Goal: Task Accomplishment & Management: Manage account settings

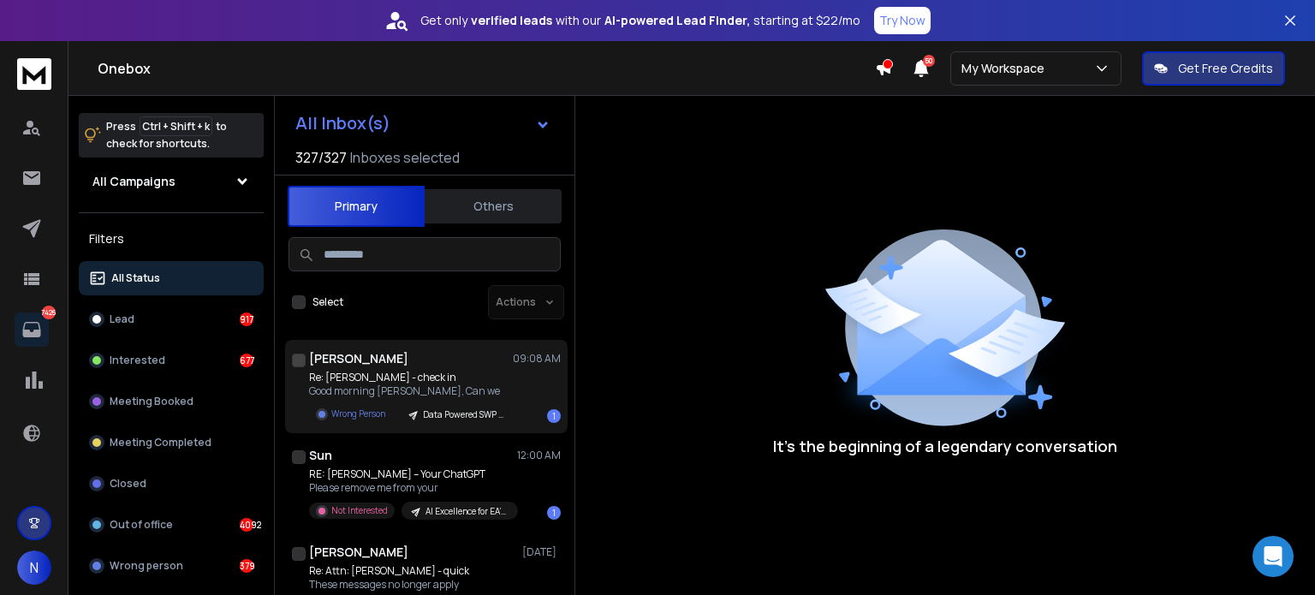
click at [331, 342] on div "[PERSON_NAME] 09:08 AM Re: [PERSON_NAME] - check in Good morning [PERSON_NAME],…" at bounding box center [426, 386] width 283 height 93
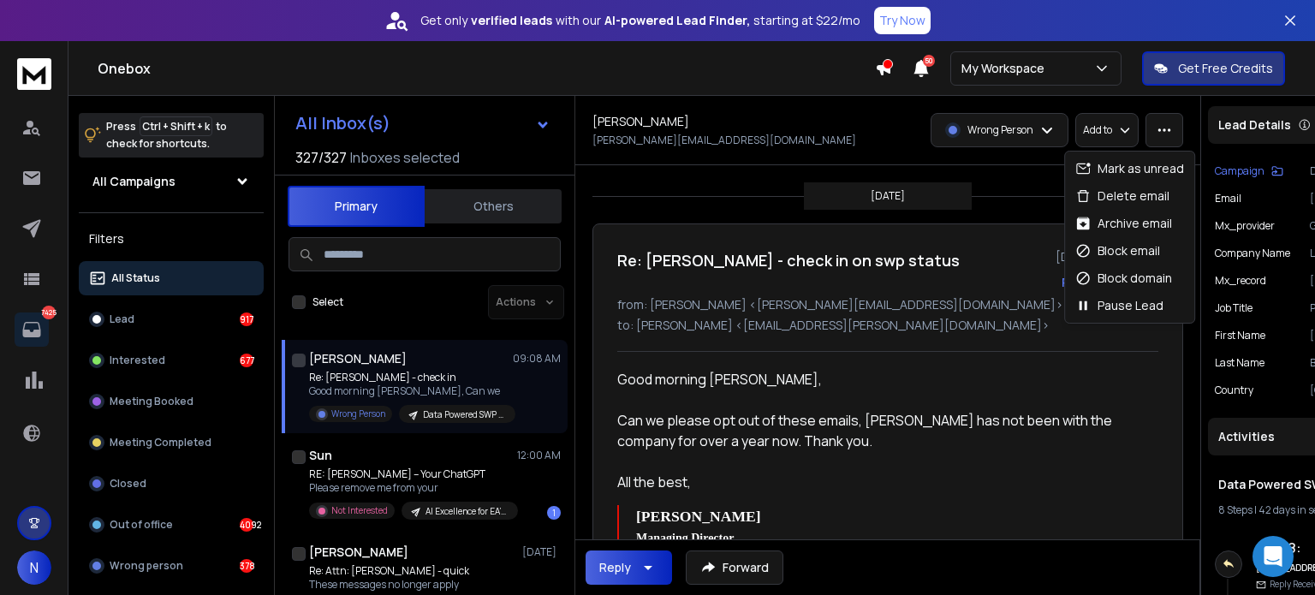
click at [1166, 130] on icon "button" at bounding box center [1164, 129] width 15 height 15
click at [1146, 256] on div "Block email" at bounding box center [1118, 250] width 85 height 17
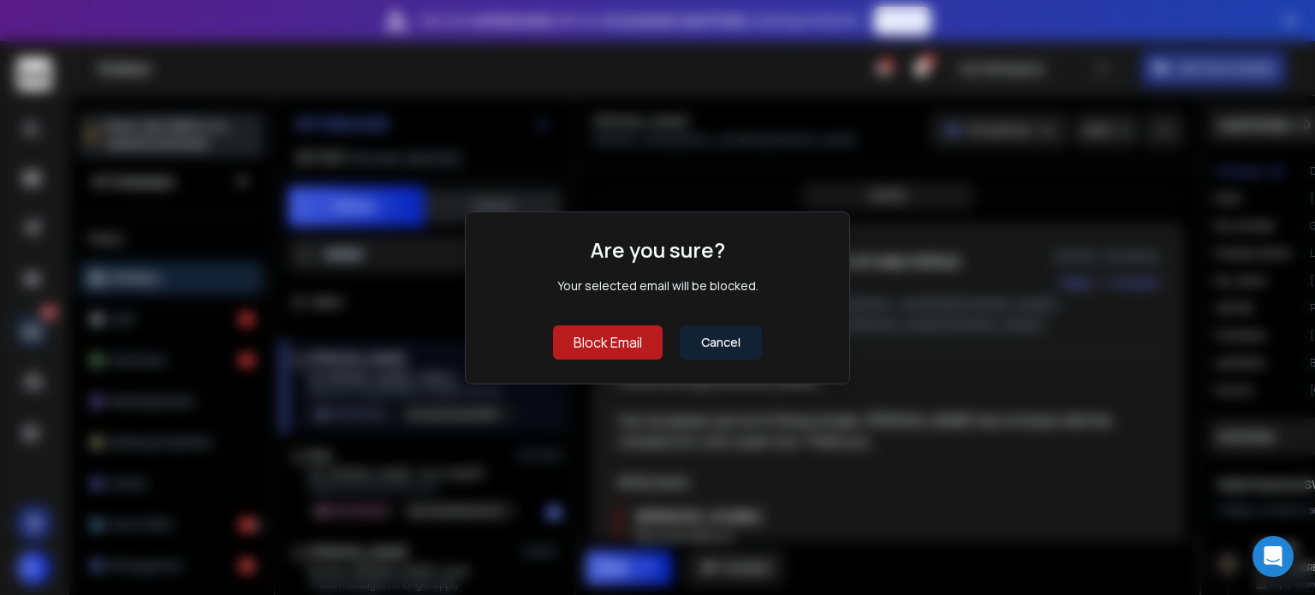
click at [644, 352] on button "Block Email" at bounding box center [608, 342] width 110 height 34
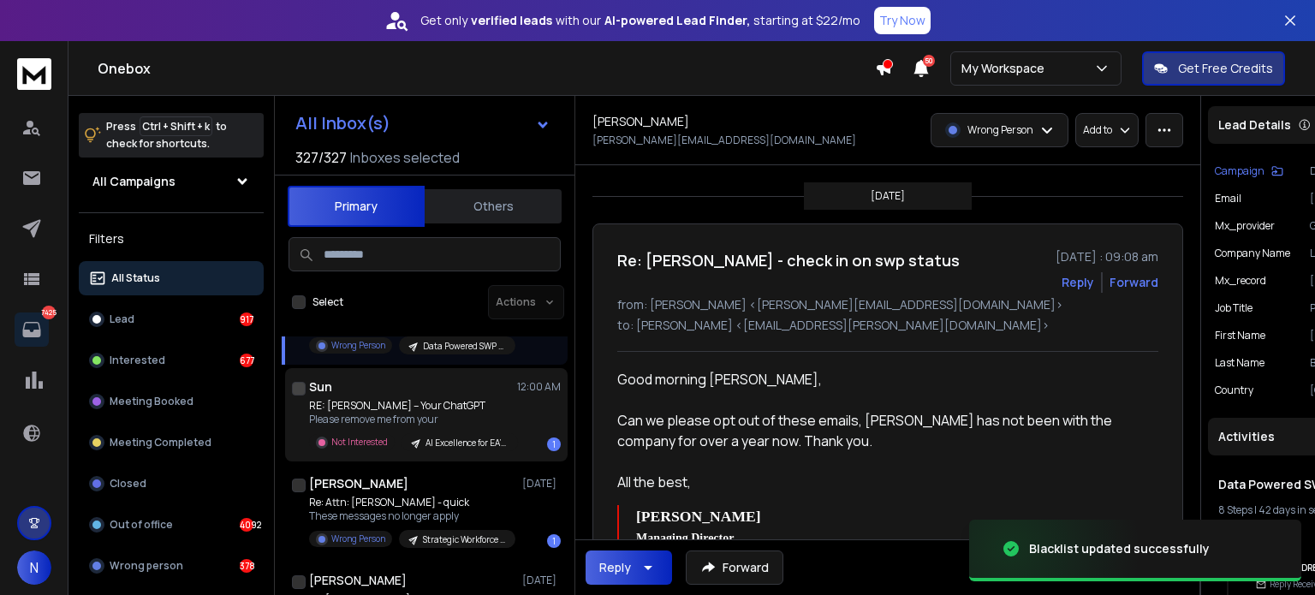
scroll to position [171, 0]
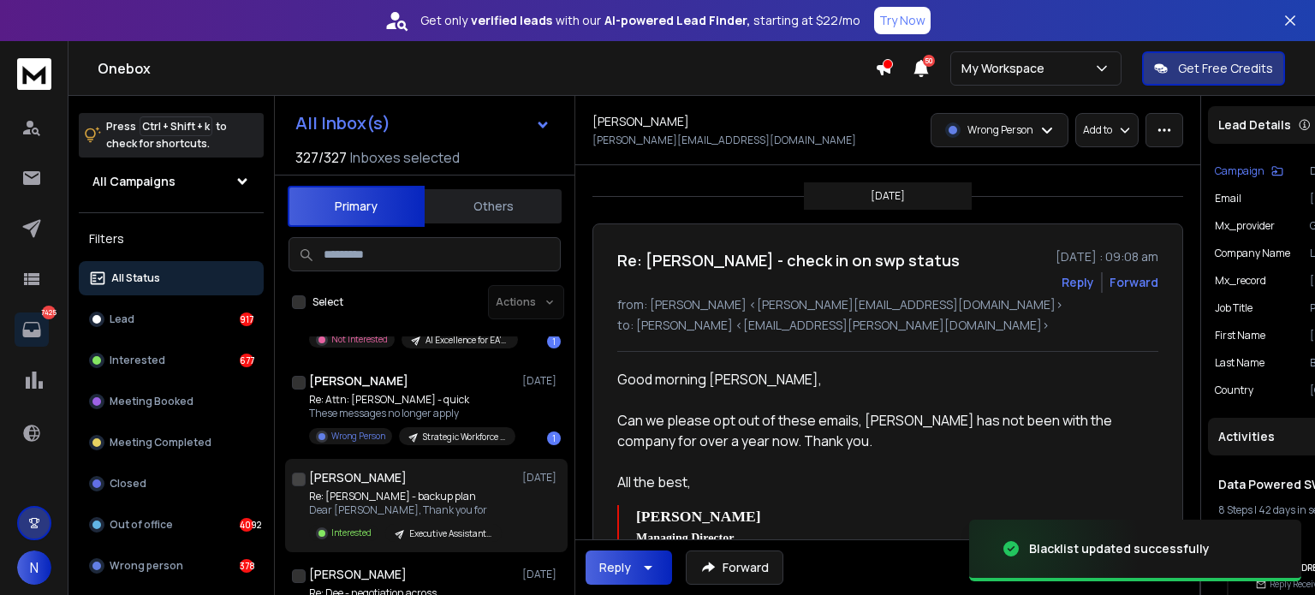
click at [462, 487] on div "[PERSON_NAME] [DATE] Re: [PERSON_NAME] - backup plan Dear [PERSON_NAME], Thank …" at bounding box center [435, 505] width 252 height 73
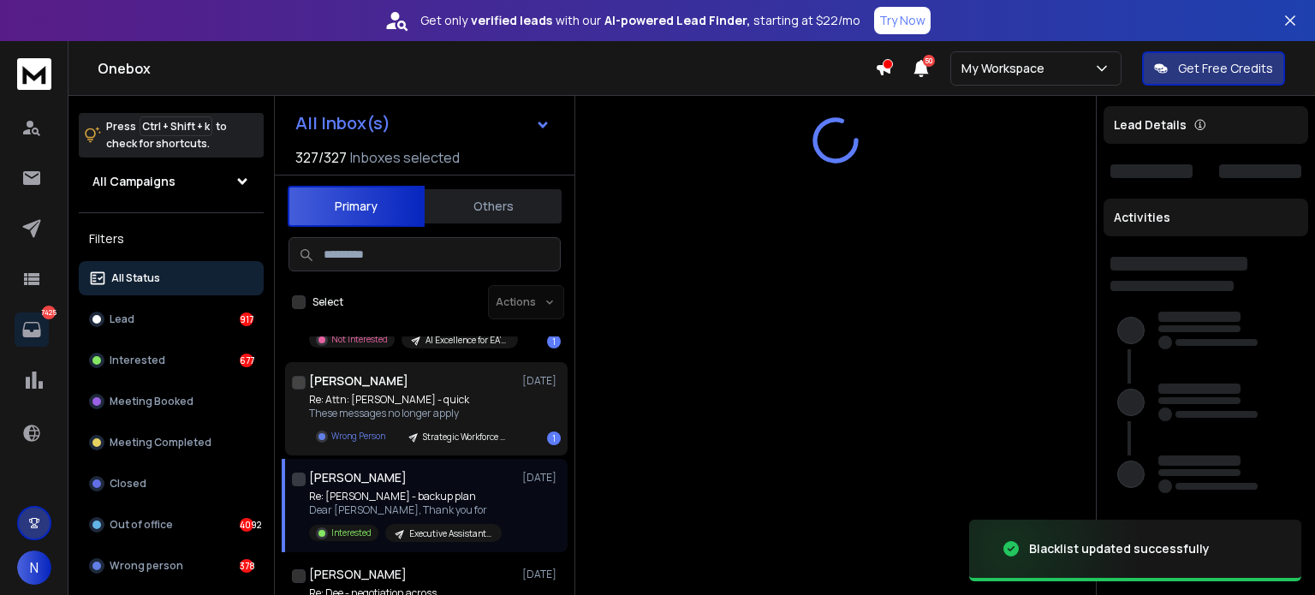
click at [444, 407] on p "These messages no longer apply" at bounding box center [412, 414] width 206 height 14
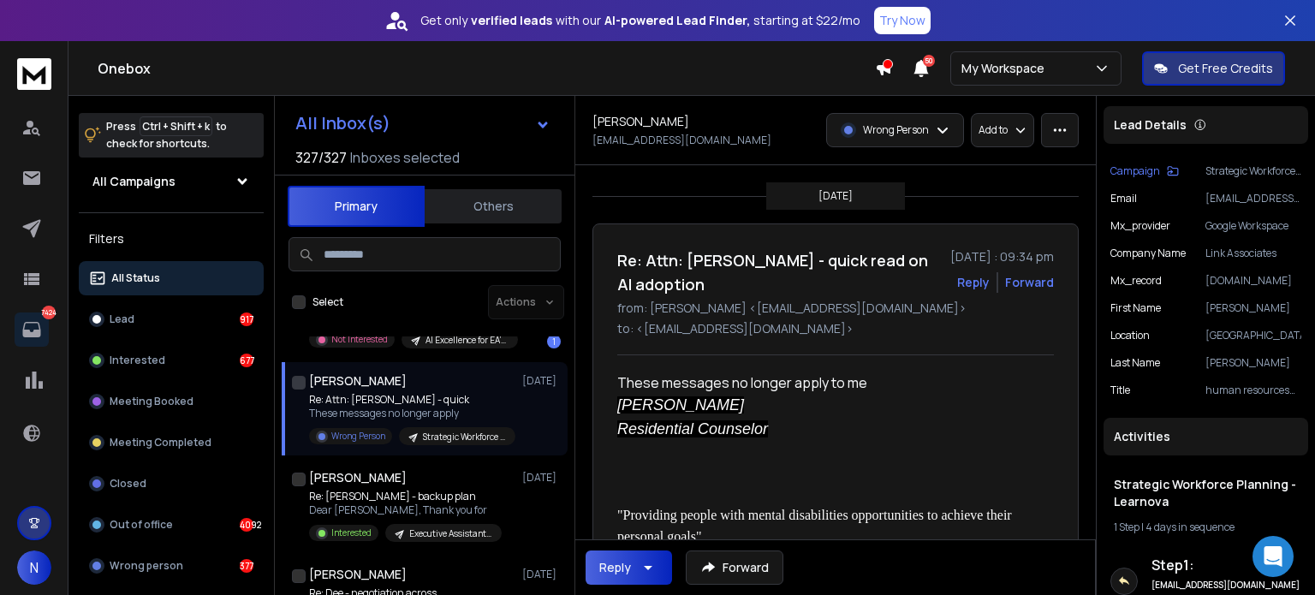
scroll to position [0, 0]
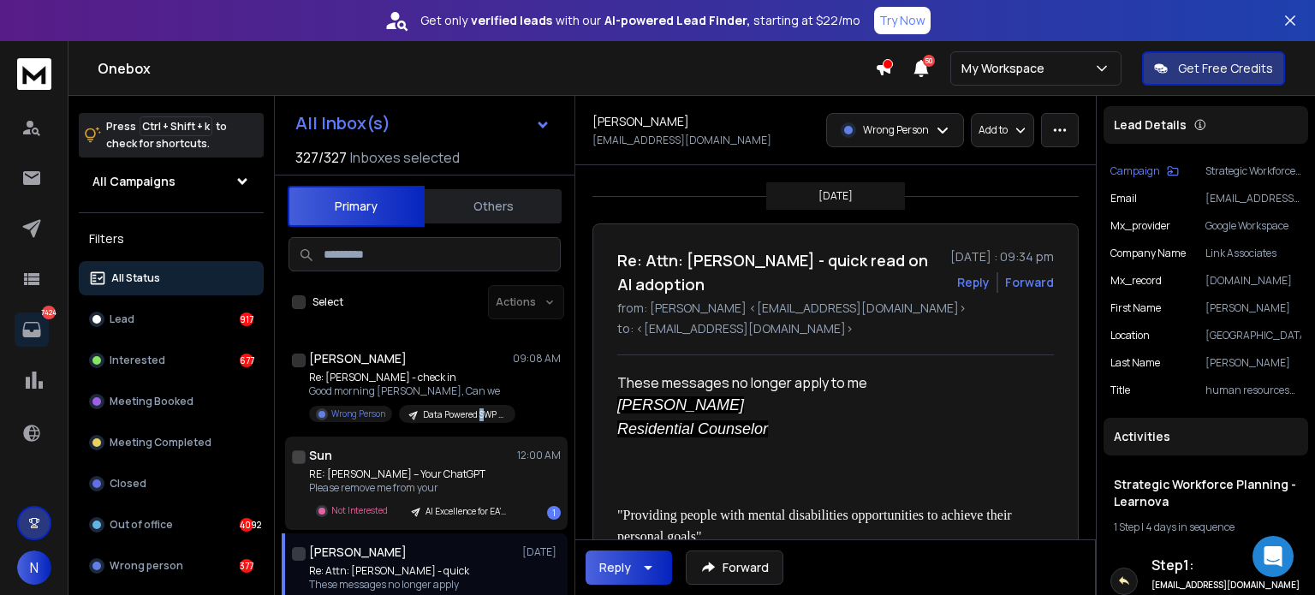
drag, startPoint x: 482, startPoint y: 432, endPoint x: 481, endPoint y: 441, distance: 9.5
click at [481, 433] on div "[PERSON_NAME] 09:08 AM Re: [PERSON_NAME] - check in Good morning [PERSON_NAME],…" at bounding box center [425, 557] width 300 height 440
click at [485, 463] on div "Sun 12:00 AM" at bounding box center [435, 455] width 252 height 17
